Goal: Task Accomplishment & Management: Manage account settings

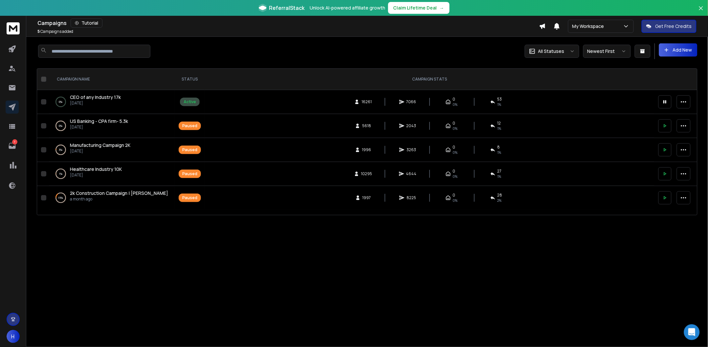
click at [663, 97] on button at bounding box center [664, 101] width 13 height 13
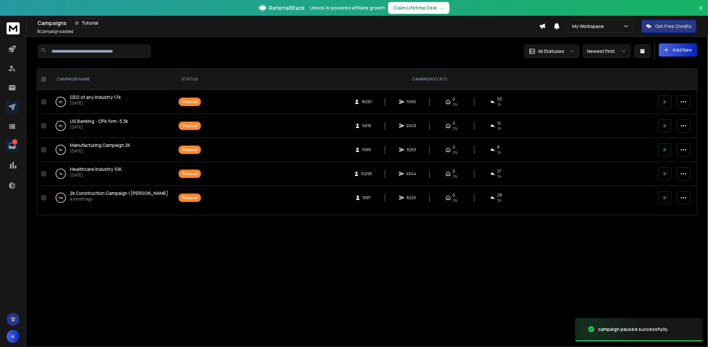
click at [11, 148] on icon at bounding box center [12, 146] width 7 height 6
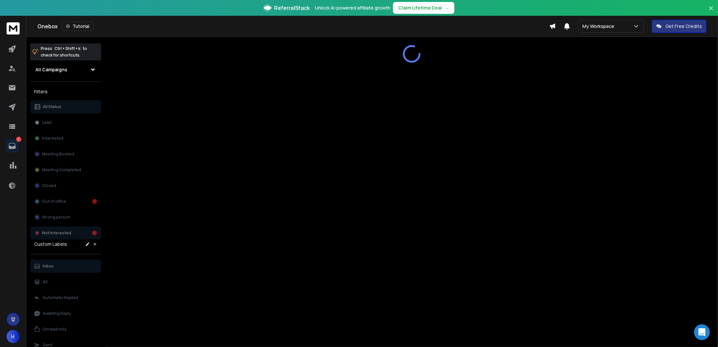
click at [82, 230] on div "All Status Lead Interested Meeting Booked Meeting Completed Closed Out of offic…" at bounding box center [65, 169] width 71 height 139
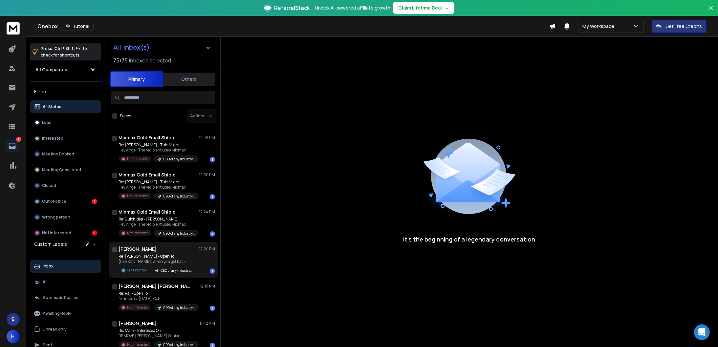
click at [201, 249] on p "12:20 PM" at bounding box center [207, 248] width 16 height 5
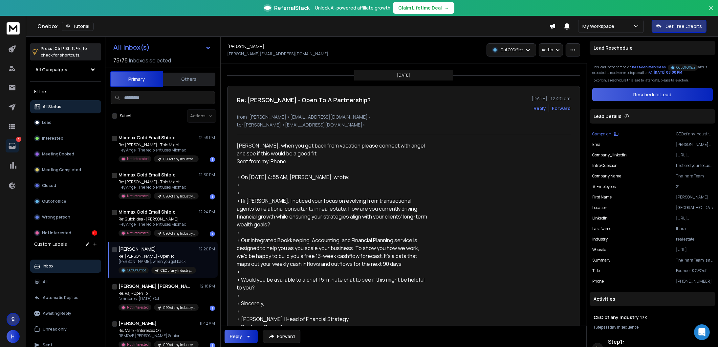
click at [525, 47] on icon at bounding box center [527, 49] width 5 height 5
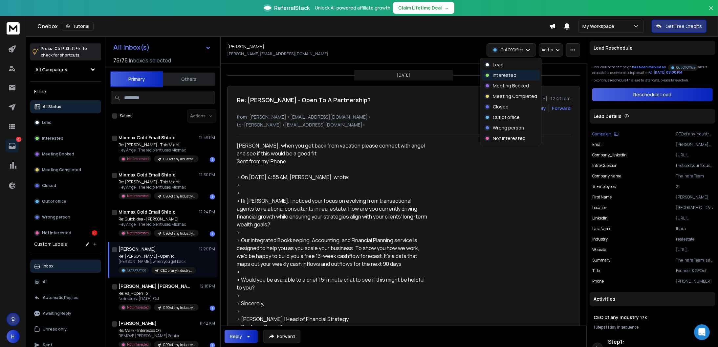
click at [514, 75] on p "Interested" at bounding box center [505, 75] width 24 height 7
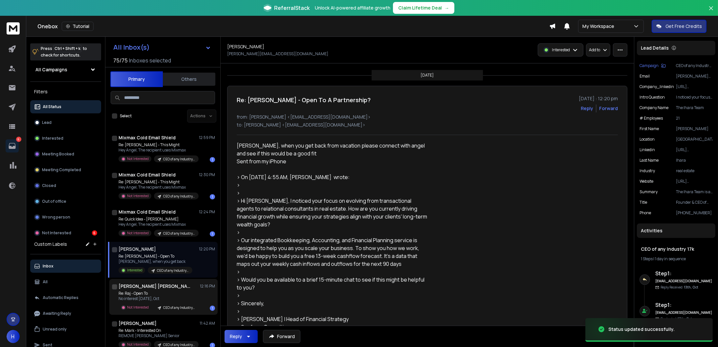
click at [204, 288] on p "12:16 PM" at bounding box center [207, 285] width 15 height 5
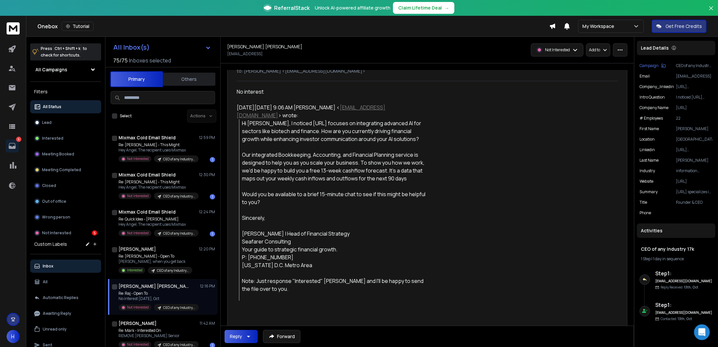
scroll to position [91, 0]
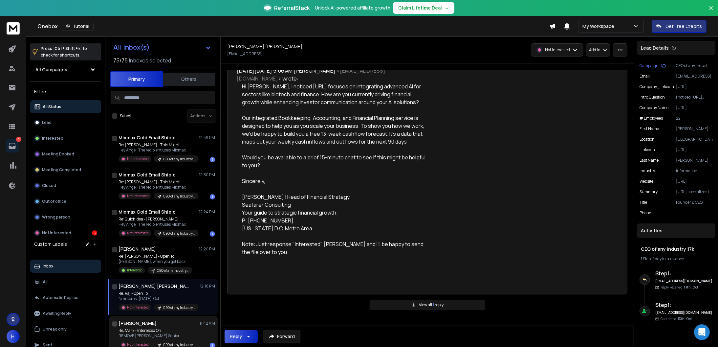
click at [170, 330] on p "Re: Mark - Interested On" at bounding box center [158, 330] width 79 height 5
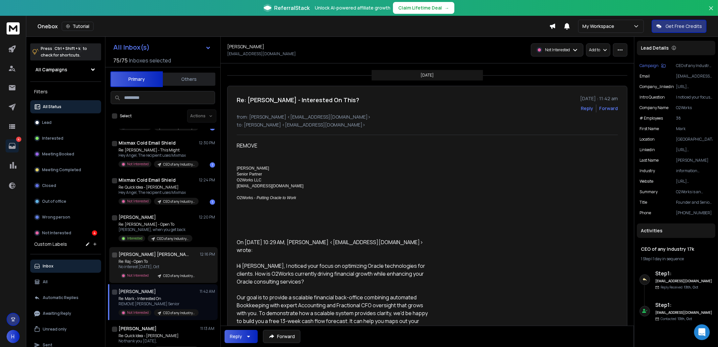
scroll to position [66, 0]
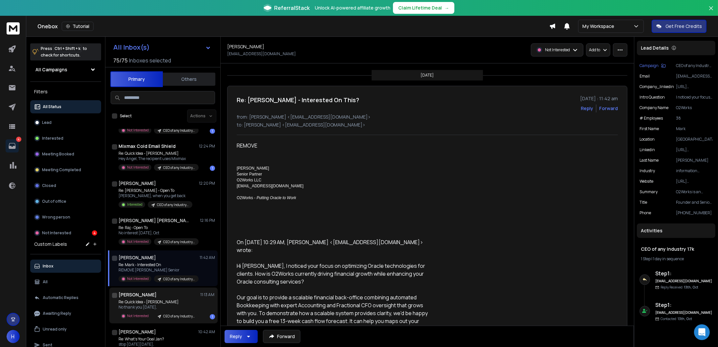
click at [186, 301] on p "Re: Quick Idea - [PERSON_NAME]" at bounding box center [158, 301] width 79 height 5
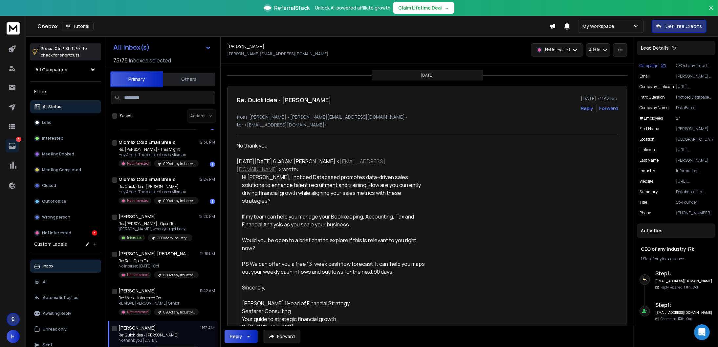
scroll to position [0, 0]
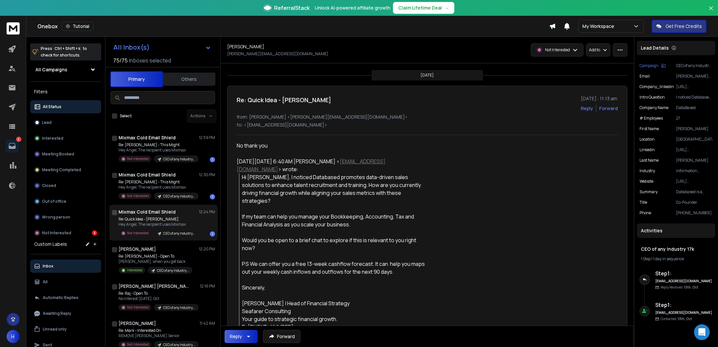
click at [181, 225] on p "Hey Angel, The recipient uses Mixmax" at bounding box center [158, 224] width 79 height 5
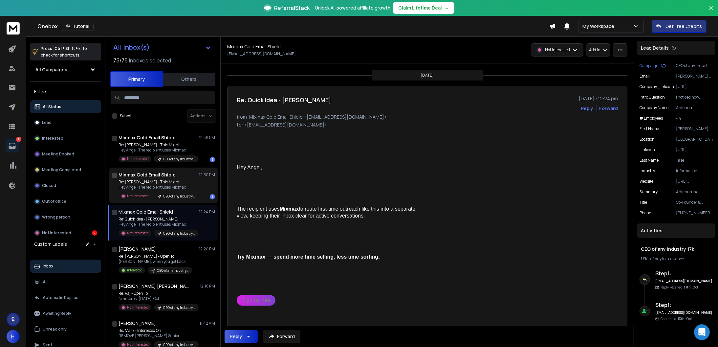
click at [187, 184] on p "Hey Angel, The recipient uses Mixmax" at bounding box center [158, 186] width 79 height 5
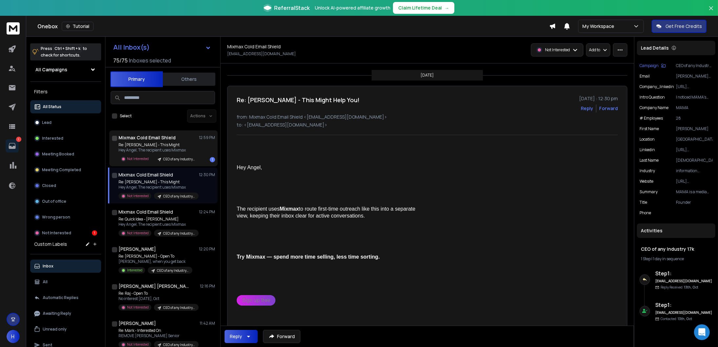
click at [191, 138] on div "Mixmax Cold Email Shield 12:59 PM" at bounding box center [167, 137] width 97 height 7
